Goal: Task Accomplishment & Management: Manage account settings

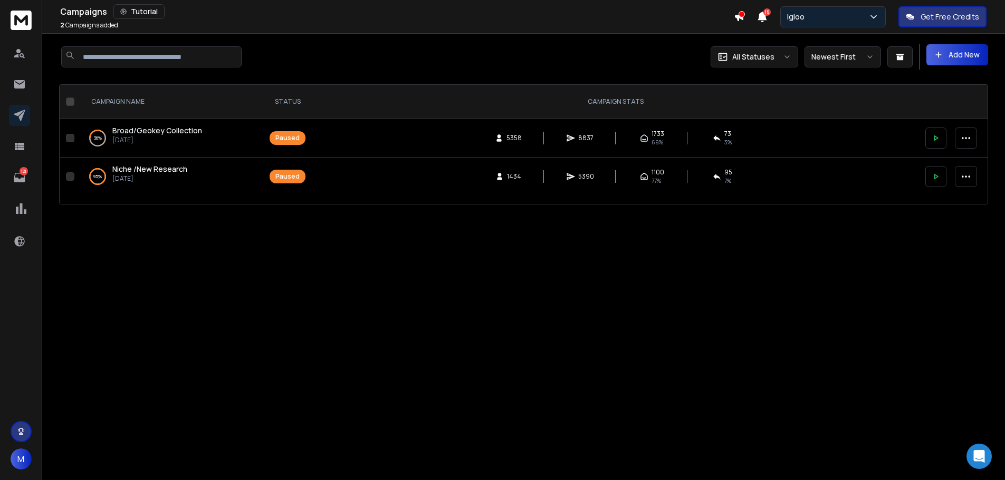
click at [807, 23] on button "Igloo" at bounding box center [832, 16] width 105 height 21
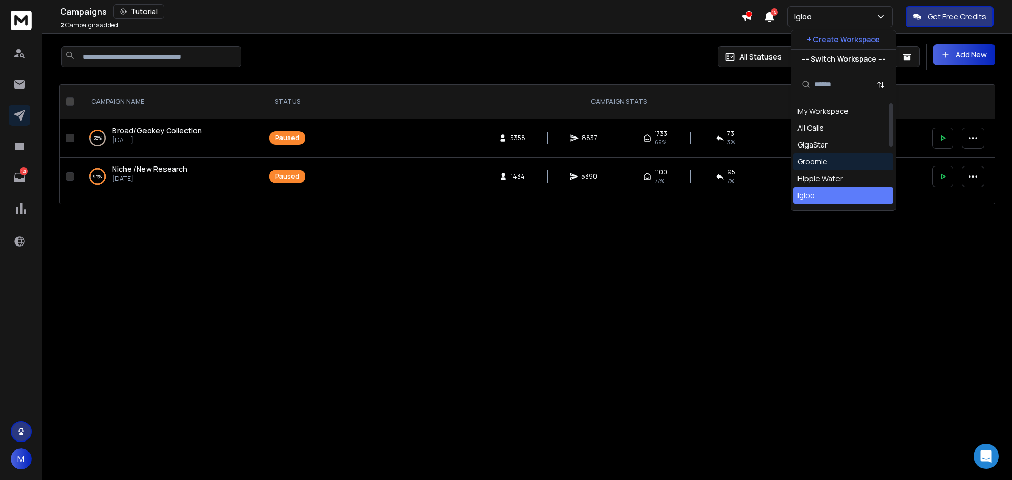
click at [834, 164] on div "Groomie" at bounding box center [844, 161] width 100 height 17
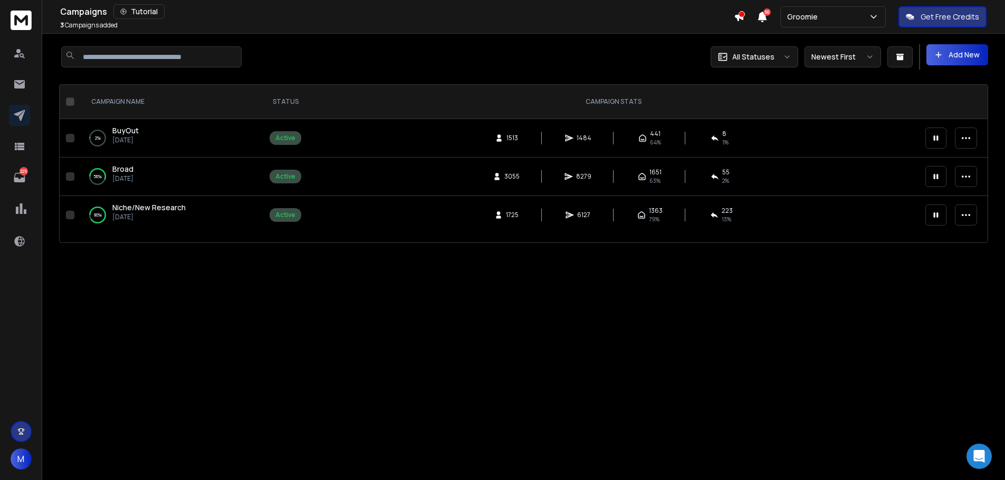
click at [390, 144] on div "1513 1484 441 64 % 8 1 %" at bounding box center [613, 138] width 598 height 17
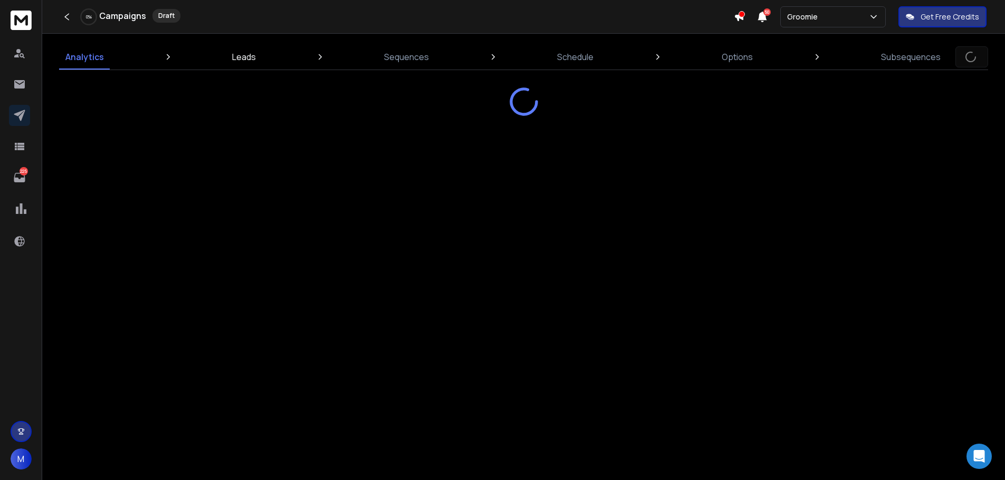
click at [250, 62] on p "Leads" at bounding box center [244, 57] width 24 height 13
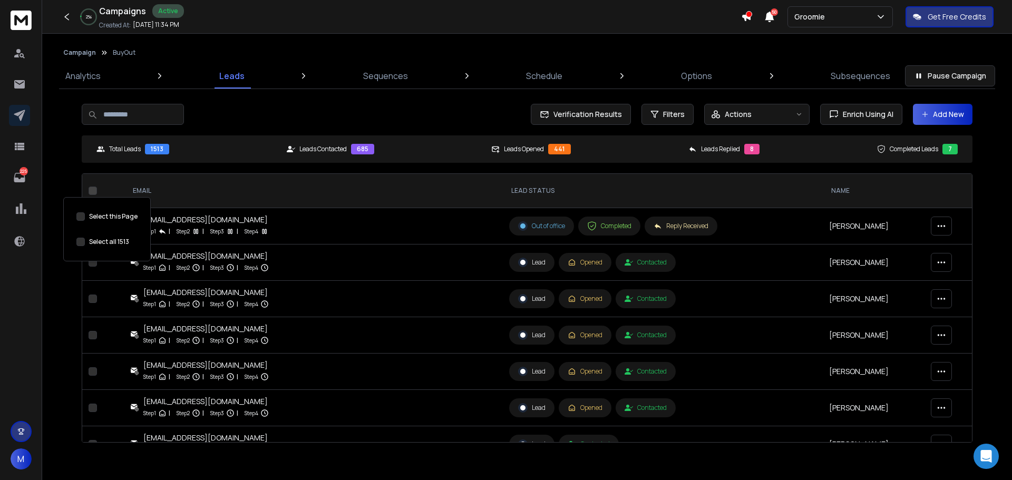
click at [95, 191] on button "Select this Page" at bounding box center [93, 191] width 8 height 8
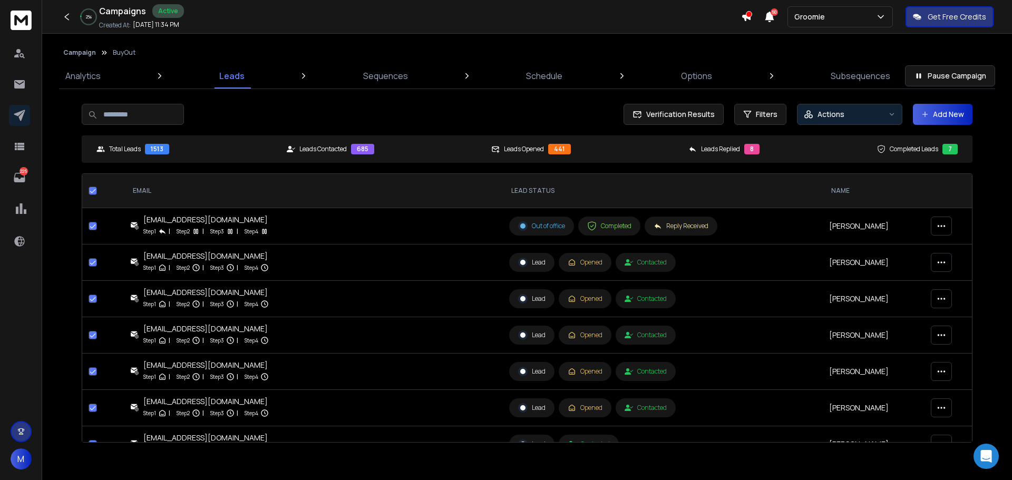
click at [873, 112] on div "Actions" at bounding box center [844, 114] width 80 height 11
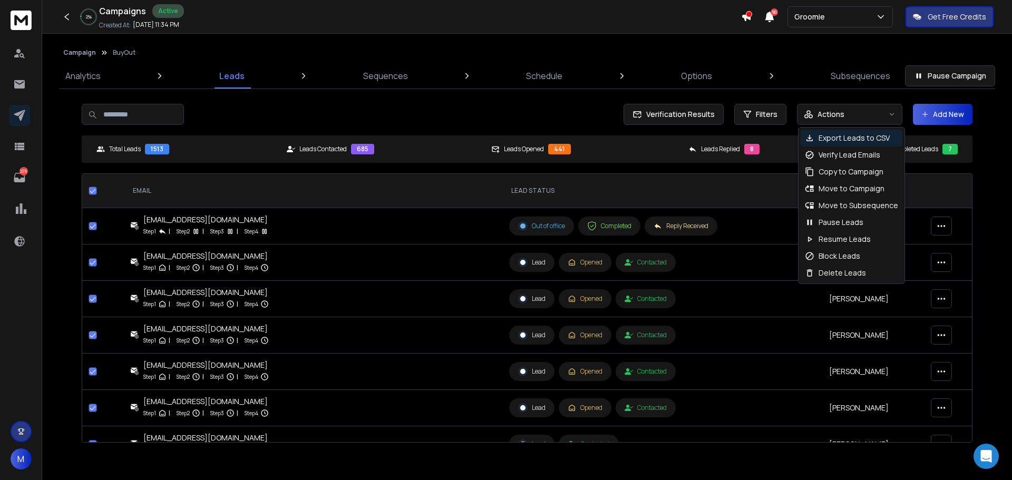
click at [863, 136] on p "Export Leads to CSV" at bounding box center [854, 138] width 71 height 11
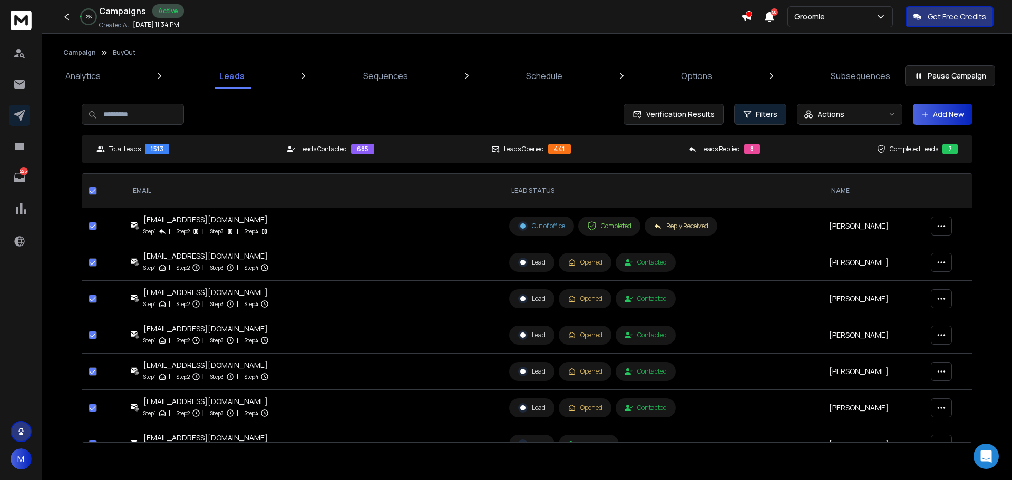
click at [764, 114] on span "Filters" at bounding box center [767, 114] width 22 height 11
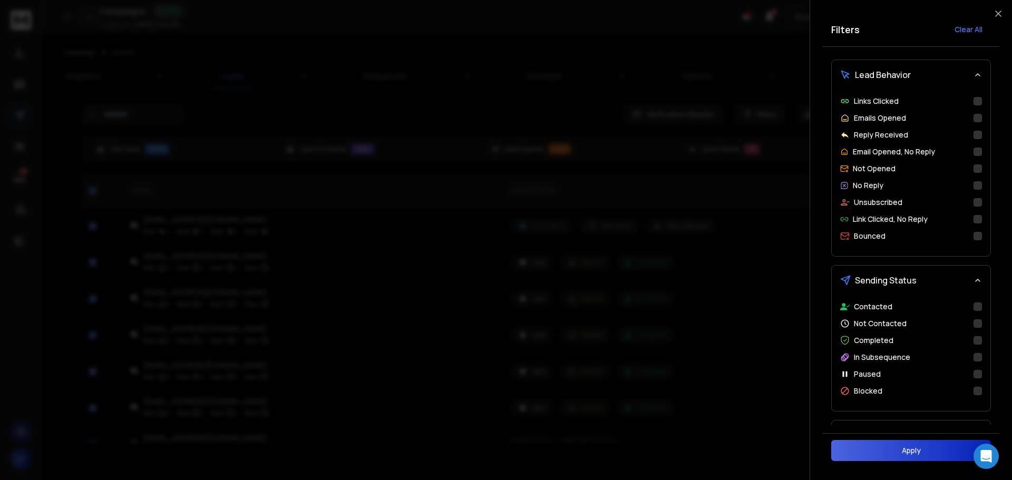
click at [464, 72] on div at bounding box center [506, 240] width 1012 height 480
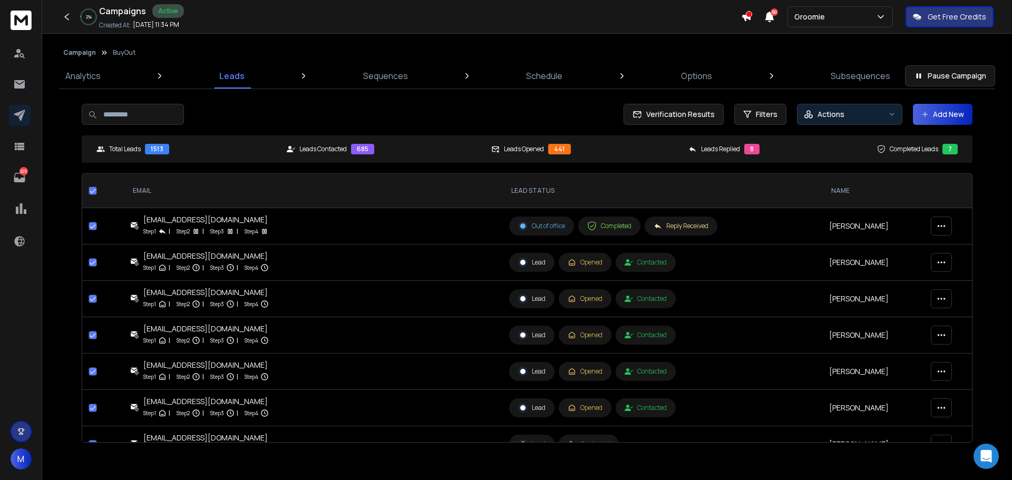
click at [825, 115] on p "Actions" at bounding box center [831, 114] width 27 height 11
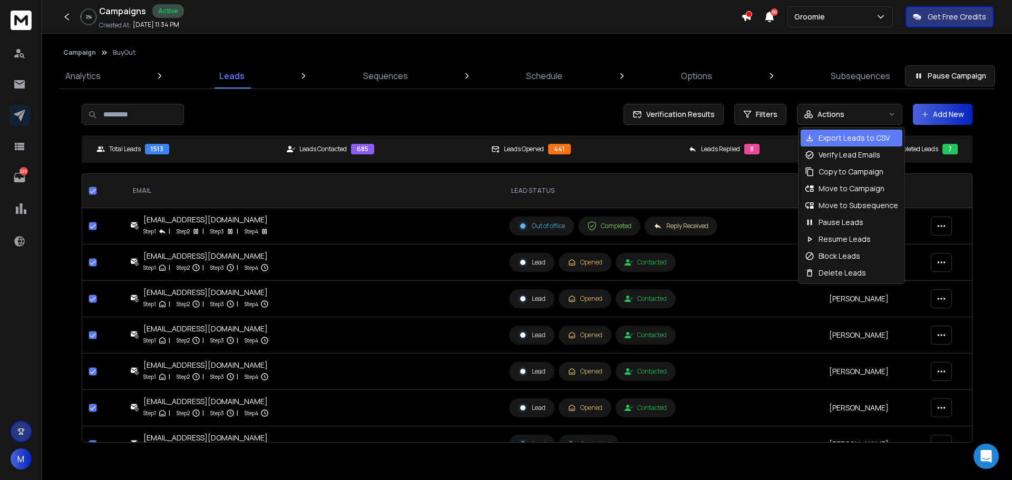
click at [498, 116] on div "Verification Results Filters Actions Add New" at bounding box center [527, 114] width 891 height 21
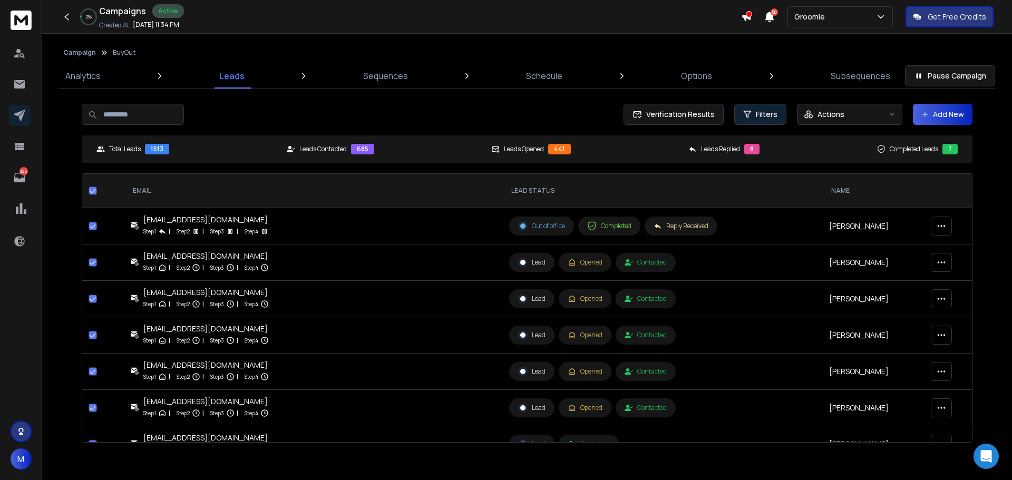
click at [761, 115] on span "Filters" at bounding box center [767, 114] width 22 height 11
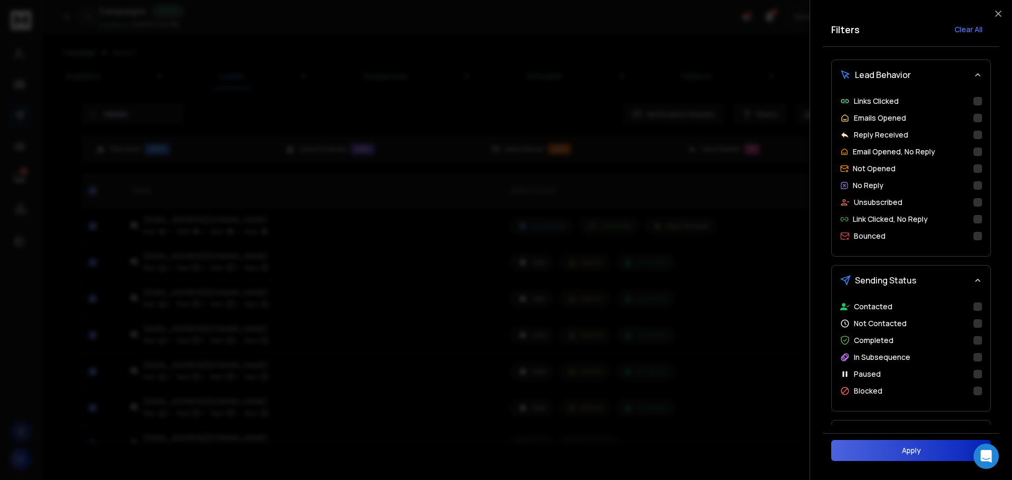
click at [684, 99] on div at bounding box center [506, 240] width 1012 height 480
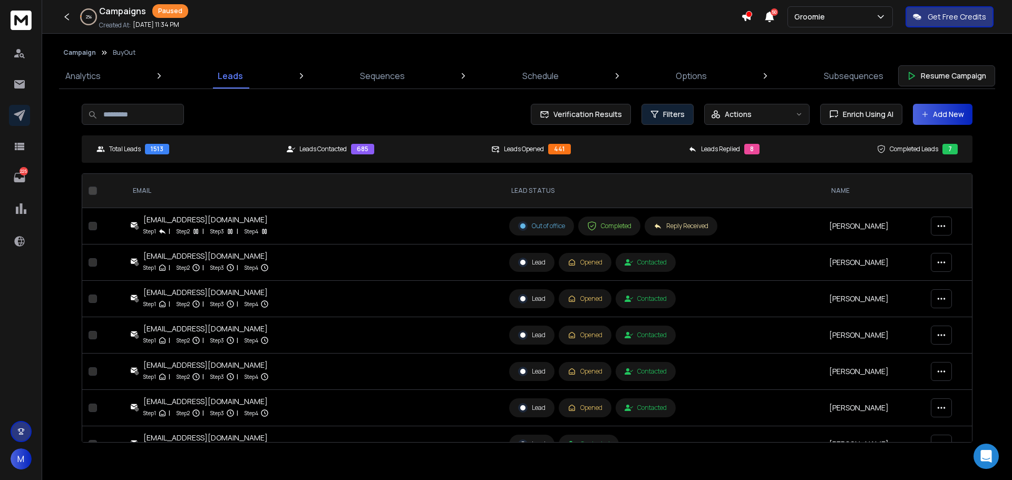
click at [652, 117] on icon "button" at bounding box center [655, 114] width 8 height 8
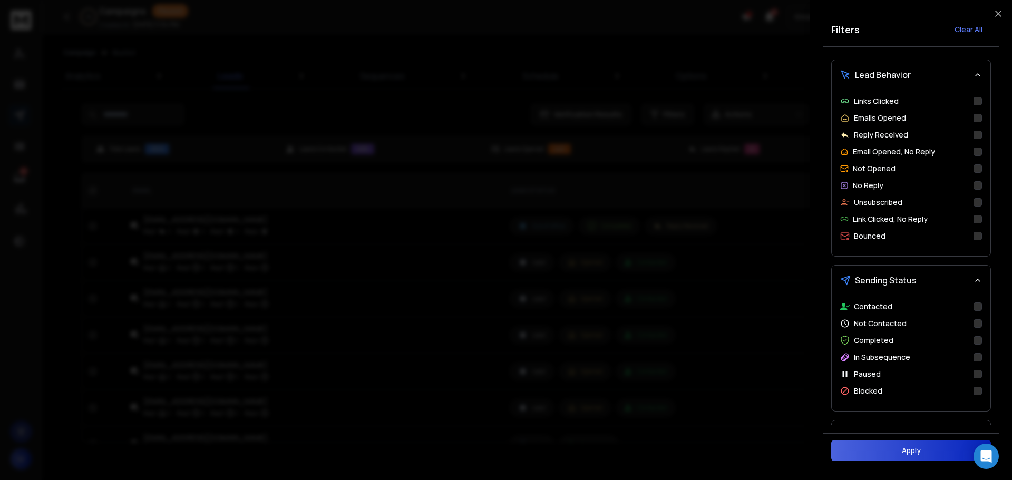
click at [974, 321] on button "Not Contacted" at bounding box center [978, 324] width 8 height 8
click at [921, 453] on button "Apply" at bounding box center [912, 450] width 160 height 21
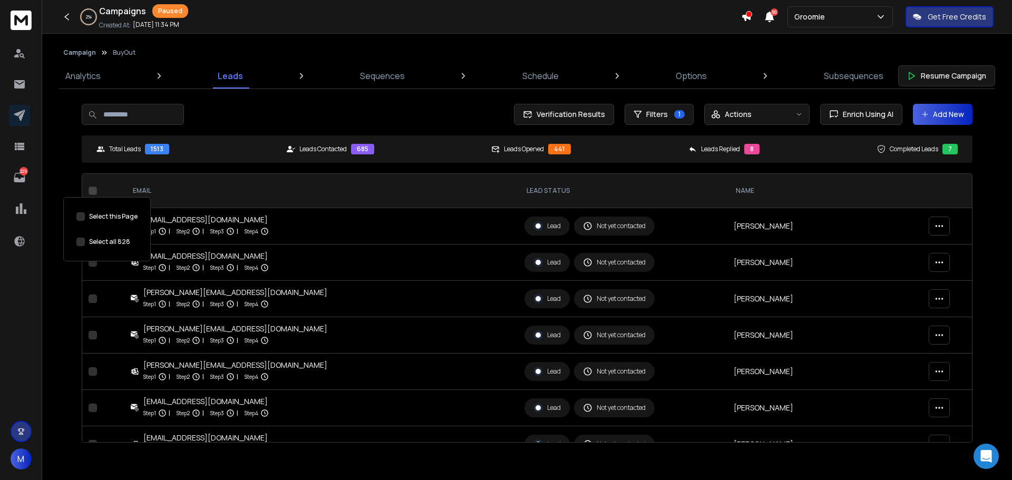
click at [94, 192] on button "Select this Page" at bounding box center [93, 191] width 8 height 8
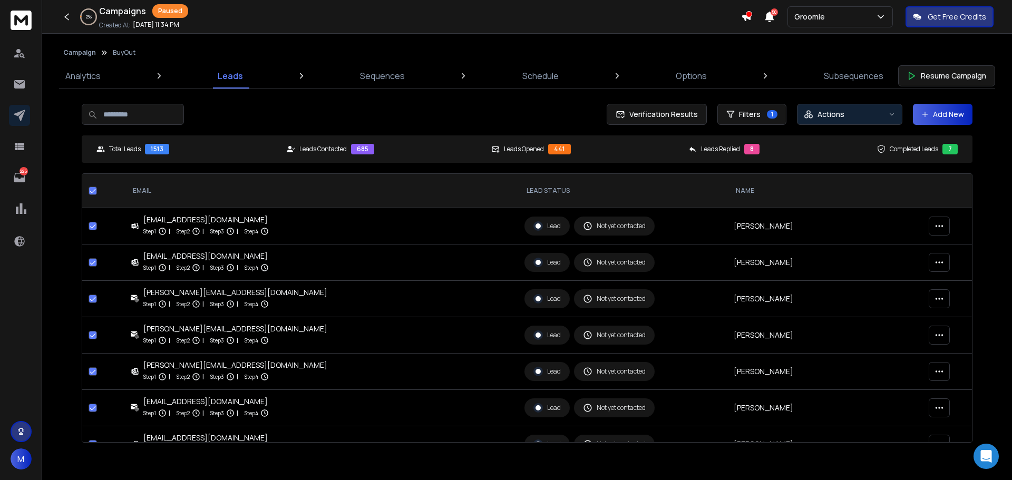
click at [841, 122] on button "Actions" at bounding box center [849, 114] width 105 height 21
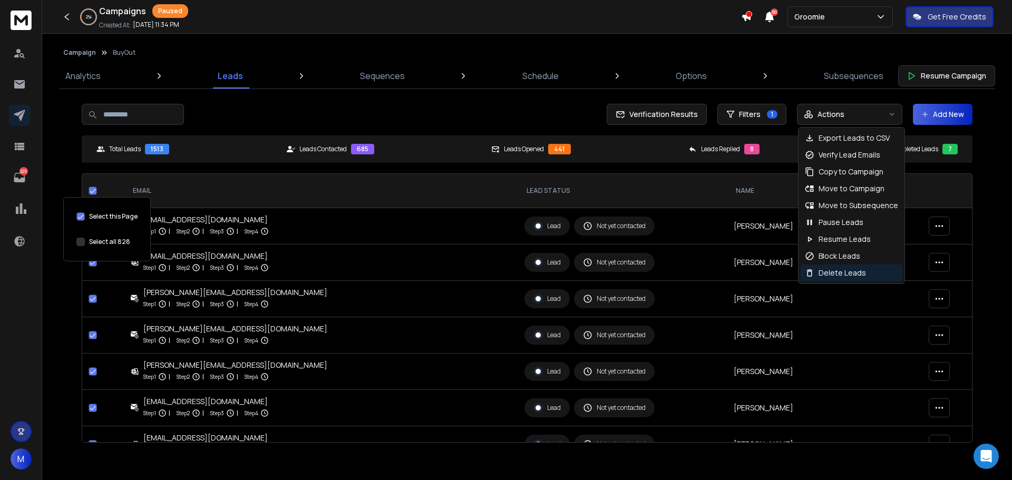
click at [80, 240] on button "Select this Page" at bounding box center [80, 242] width 8 height 8
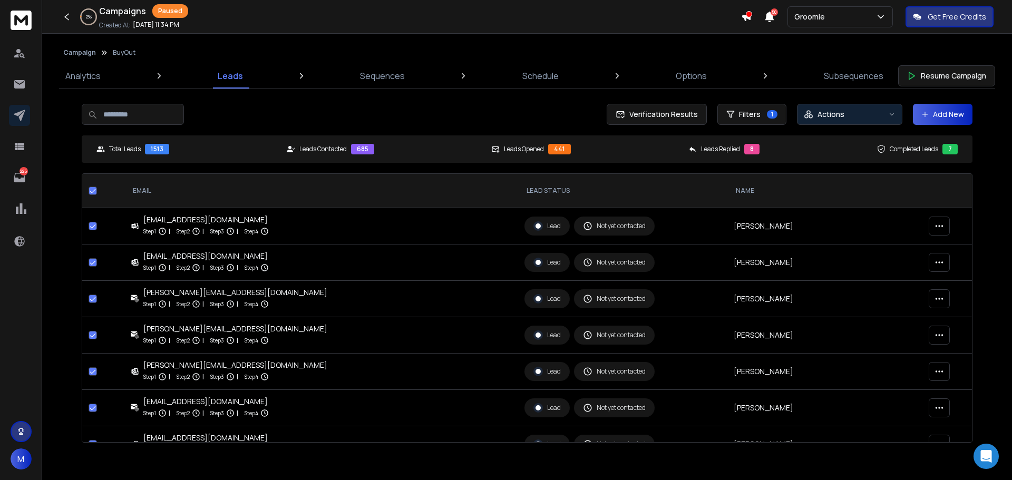
click at [861, 114] on div "Actions" at bounding box center [844, 114] width 80 height 11
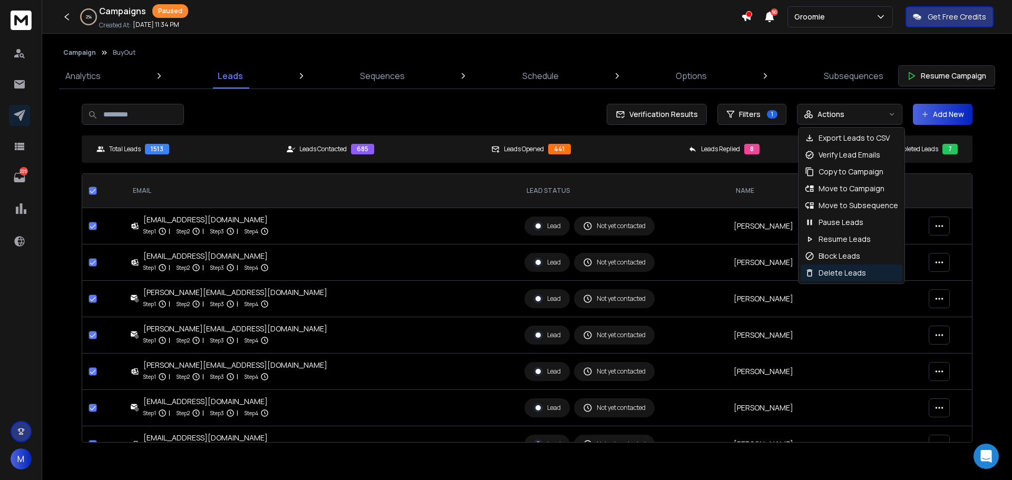
click at [851, 275] on p "Delete Leads" at bounding box center [842, 273] width 47 height 11
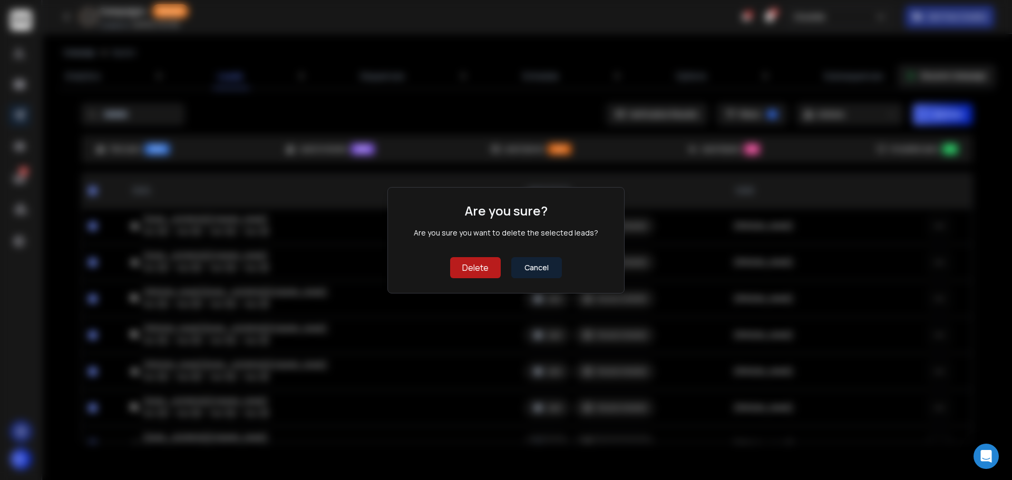
click at [476, 266] on button "Delete" at bounding box center [475, 267] width 51 height 21
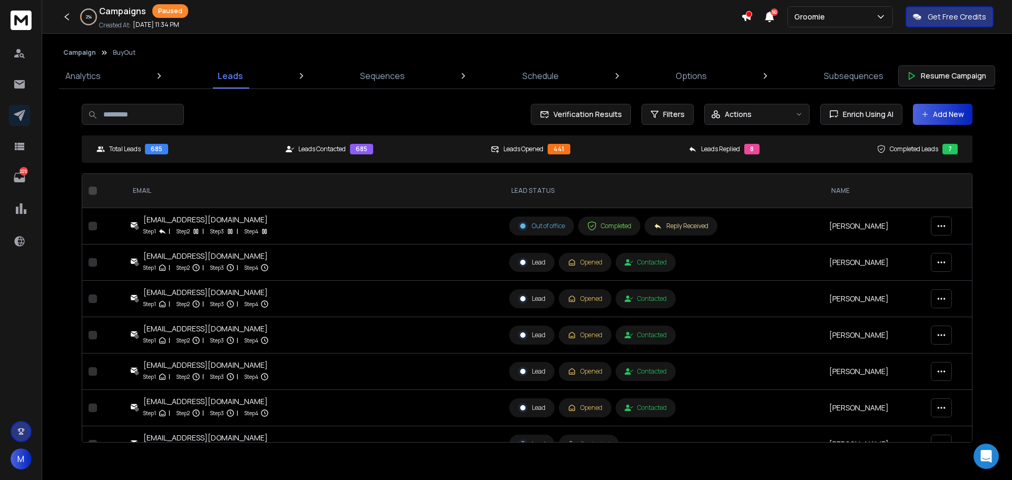
click at [152, 148] on div "685" at bounding box center [156, 149] width 23 height 11
drag, startPoint x: 948, startPoint y: 116, endPoint x: 936, endPoint y: 123, distance: 13.0
click at [948, 116] on button "Add New" at bounding box center [943, 114] width 60 height 21
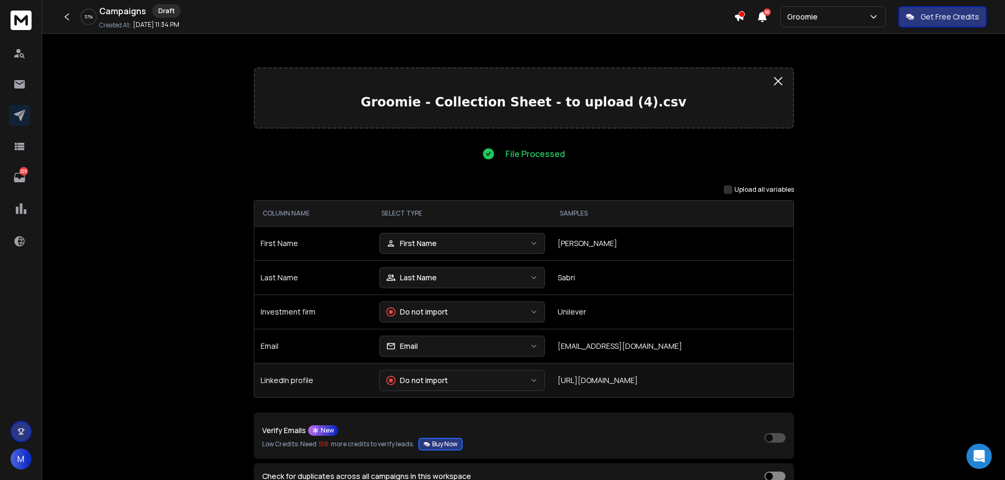
scroll to position [81, 0]
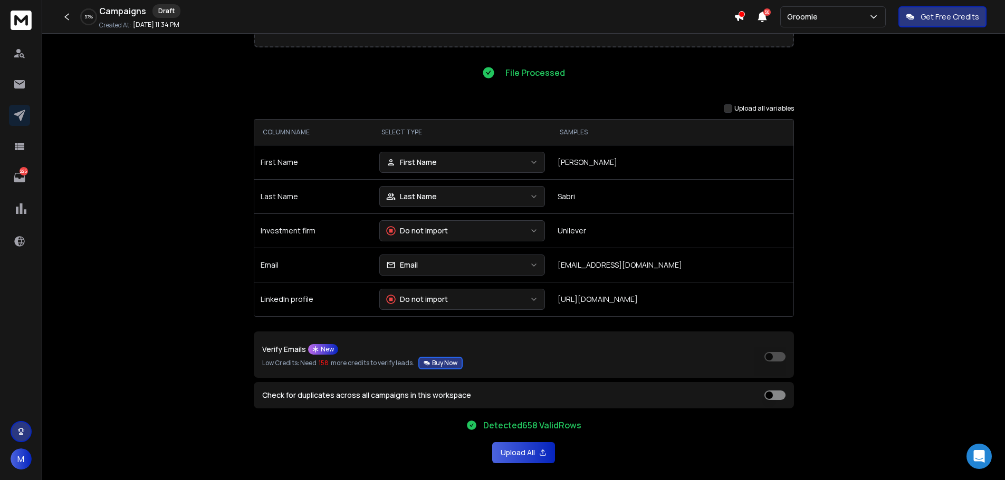
click at [520, 452] on button "Upload All" at bounding box center [523, 452] width 63 height 21
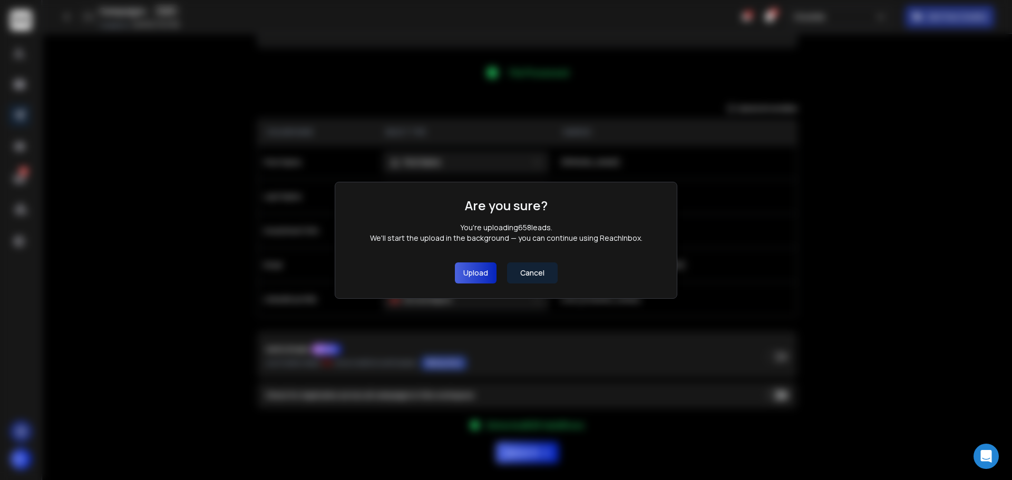
click at [485, 271] on button "Upload" at bounding box center [476, 273] width 42 height 21
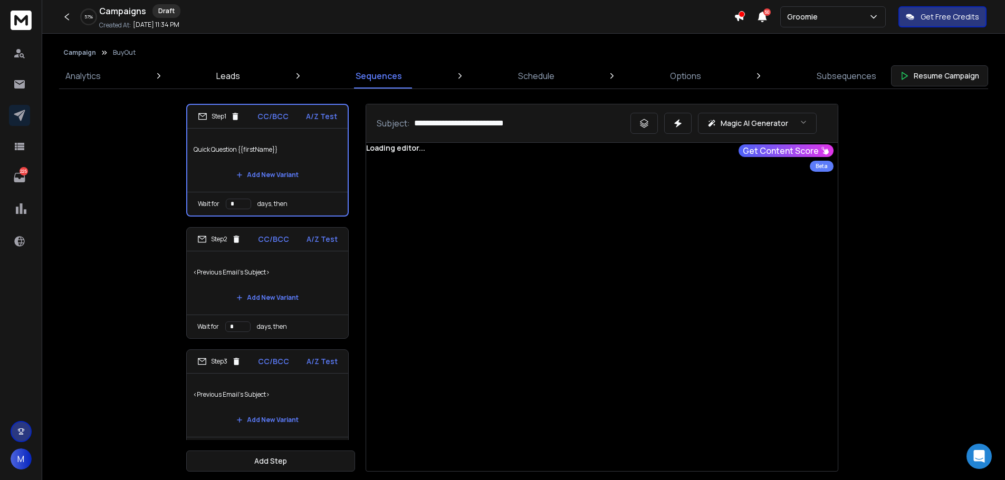
click at [230, 73] on p "Leads" at bounding box center [228, 76] width 24 height 13
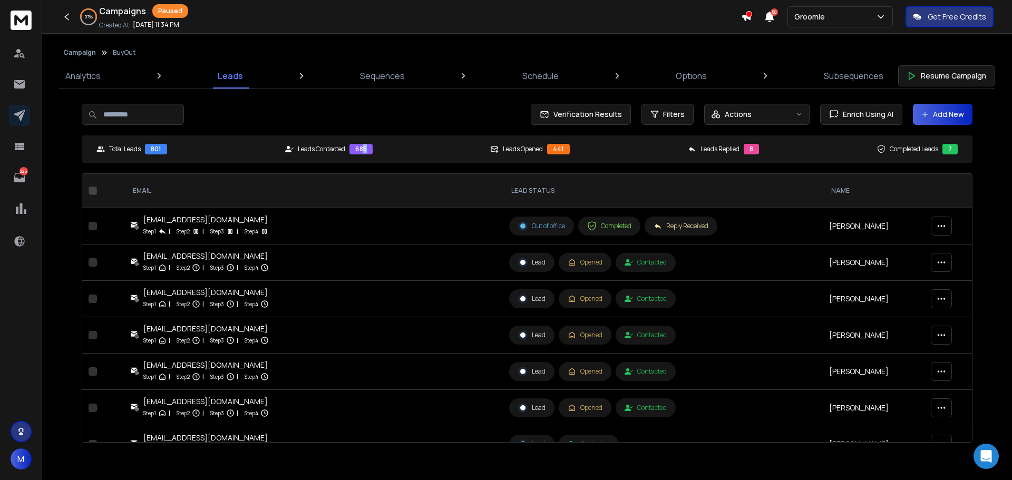
drag, startPoint x: 368, startPoint y: 147, endPoint x: 347, endPoint y: 150, distance: 20.8
click at [365, 148] on div "685" at bounding box center [361, 149] width 23 height 11
drag, startPoint x: 153, startPoint y: 148, endPoint x: 176, endPoint y: 146, distance: 22.2
click at [176, 146] on div "Total Leads 801 Leads Contacted 685 Leads Opened 441 Leads Replied 8 Completed …" at bounding box center [527, 149] width 891 height 27
drag, startPoint x: 369, startPoint y: 162, endPoint x: 372, endPoint y: 153, distance: 9.5
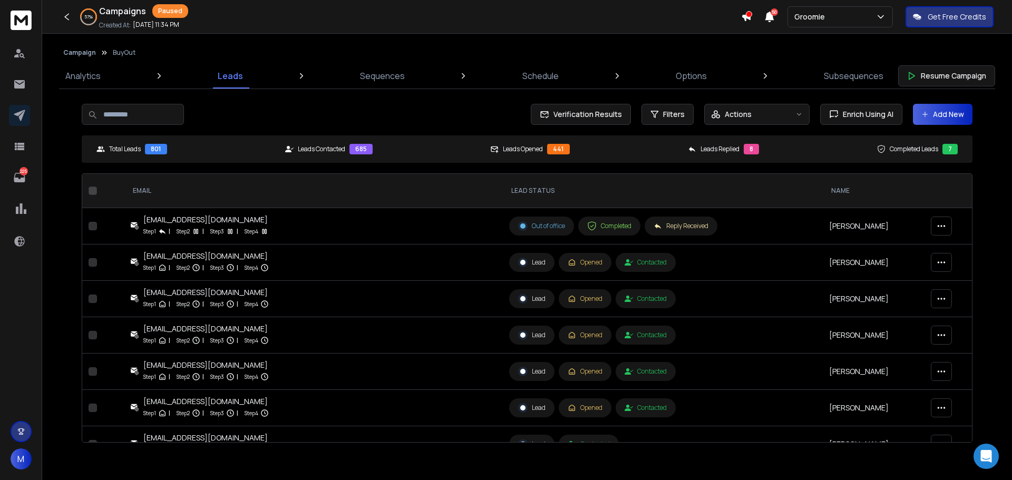
click at [369, 162] on div "Total Leads 801 Leads Contacted 685 Leads Opened 441 Leads Replied 8 Completed …" at bounding box center [527, 149] width 891 height 27
click at [369, 149] on div "685" at bounding box center [361, 149] width 23 height 11
click at [370, 151] on div "685" at bounding box center [361, 149] width 23 height 11
click at [365, 149] on div "685" at bounding box center [361, 149] width 23 height 11
click at [153, 148] on div "801" at bounding box center [156, 149] width 22 height 11
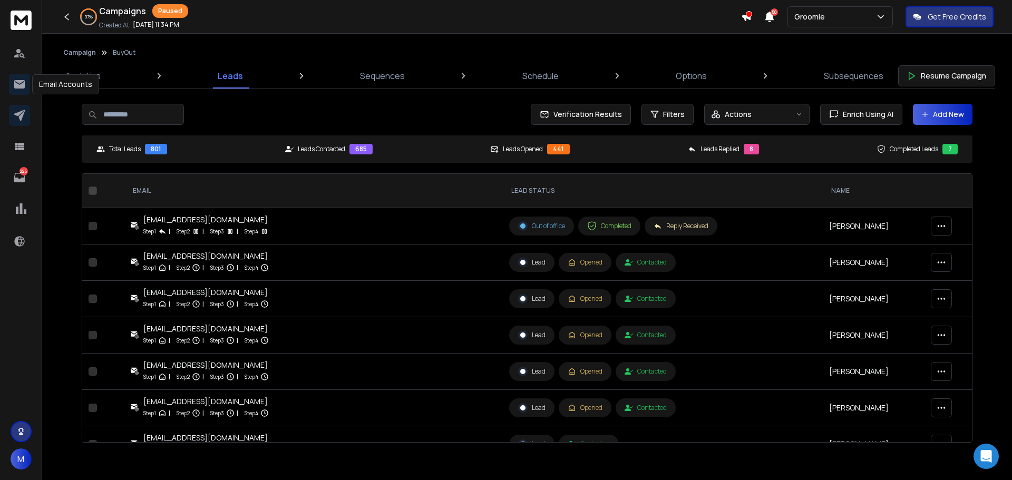
click at [26, 86] on link at bounding box center [19, 84] width 21 height 21
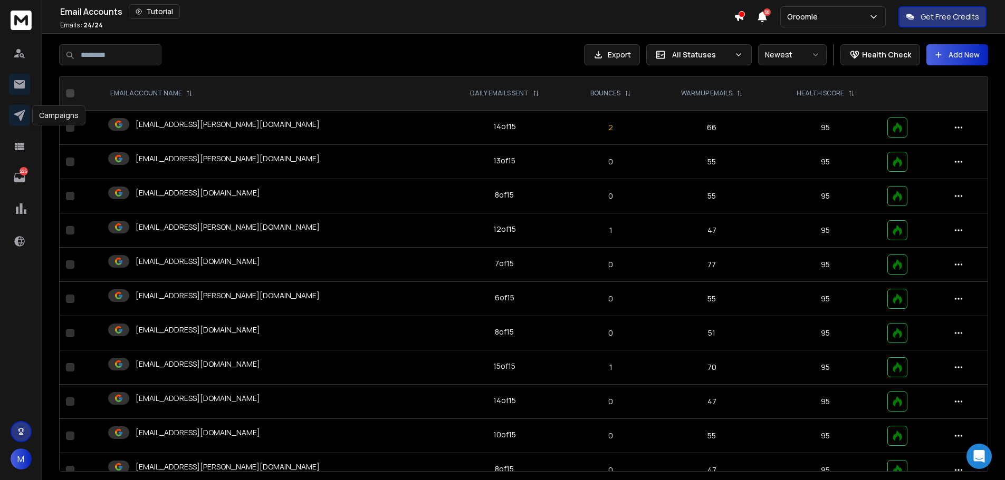
click at [16, 113] on icon at bounding box center [19, 115] width 11 height 11
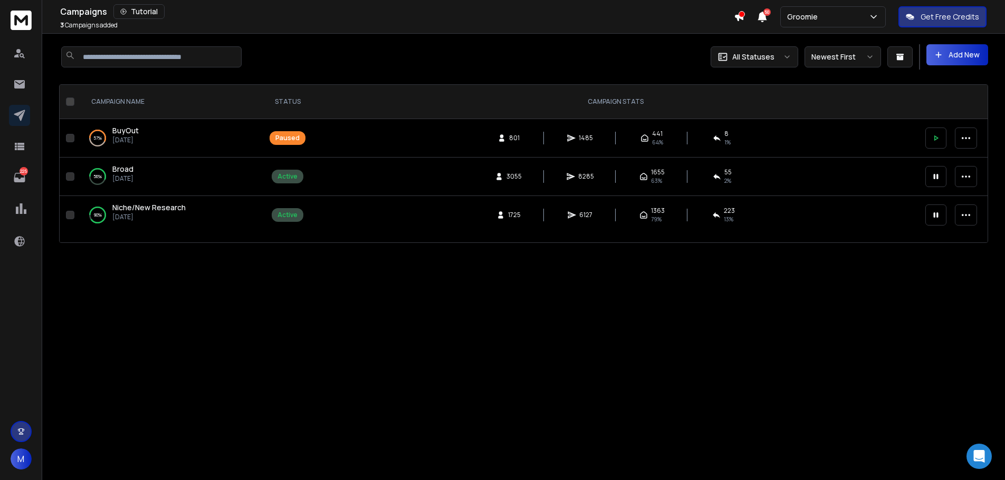
click at [936, 140] on icon at bounding box center [935, 137] width 9 height 9
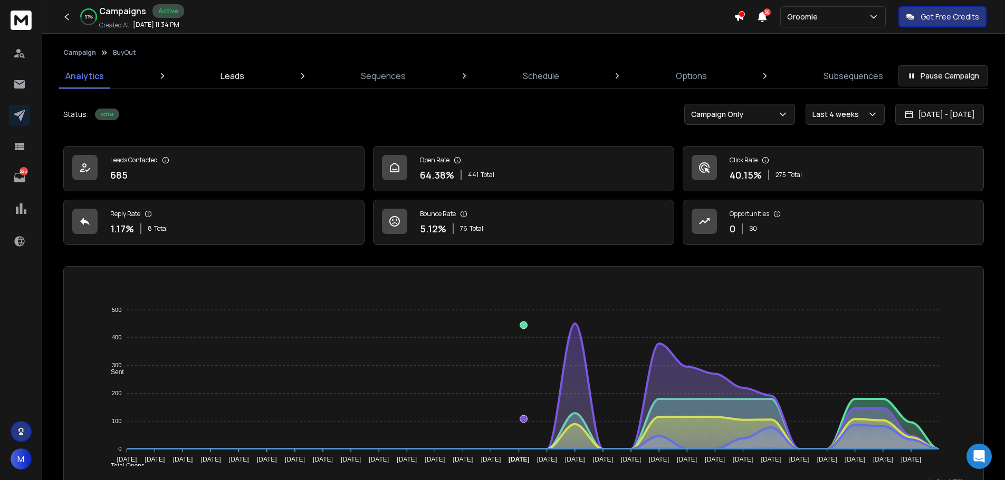
click at [230, 73] on p "Leads" at bounding box center [232, 76] width 24 height 13
